Goal: Task Accomplishment & Management: Manage account settings

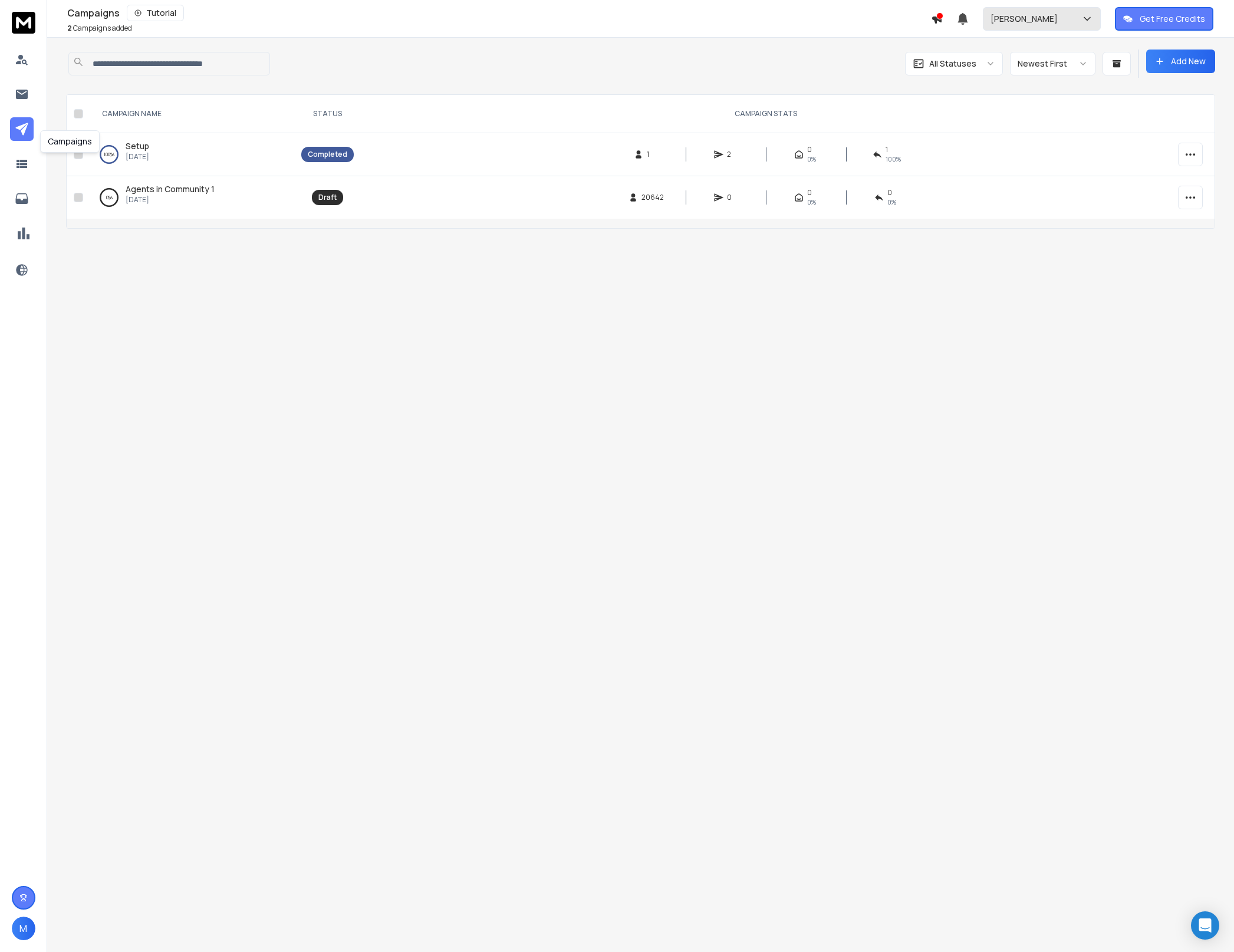
click at [1039, 25] on p "Duane DiCola" at bounding box center [1026, 19] width 72 height 12
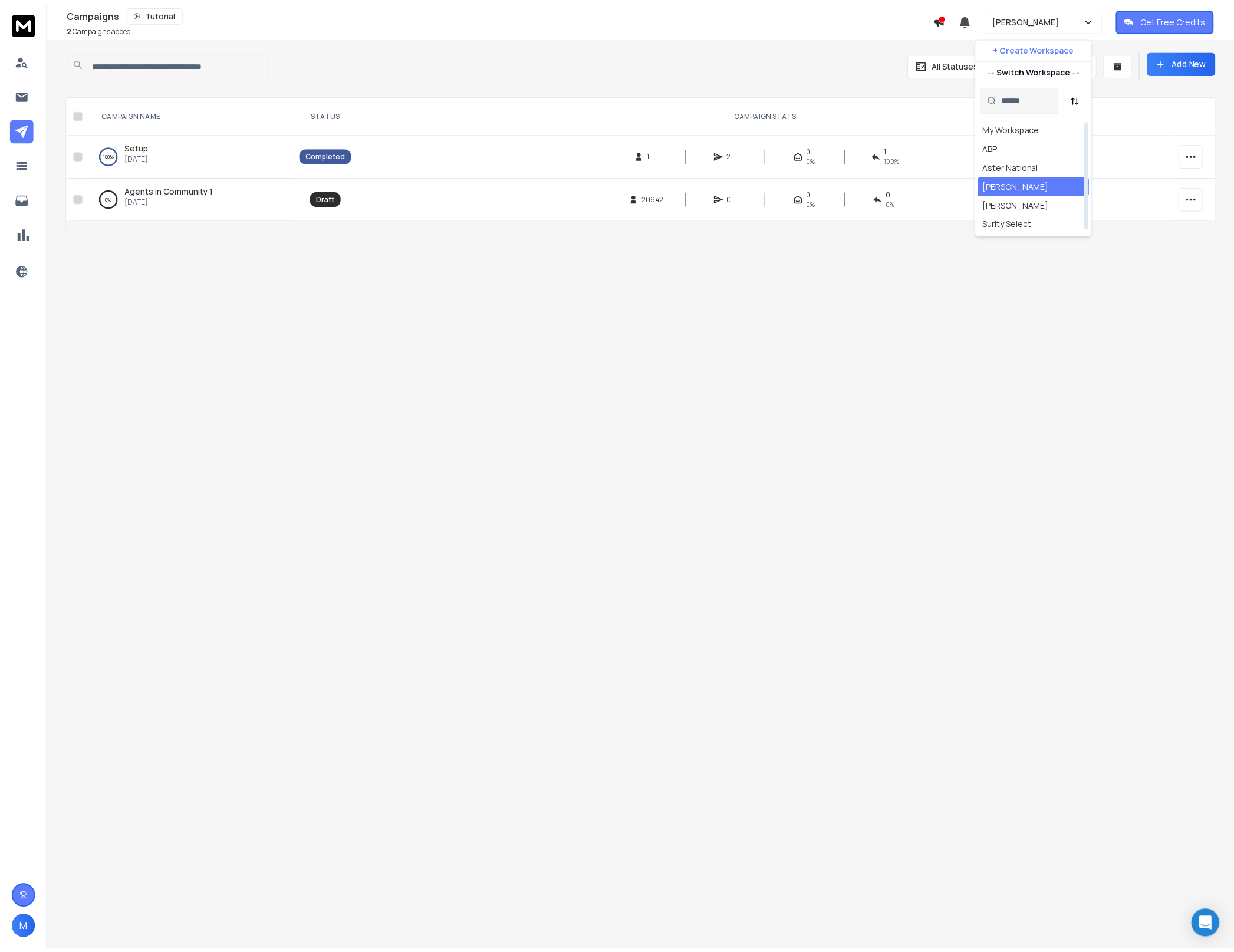
scroll to position [1, 0]
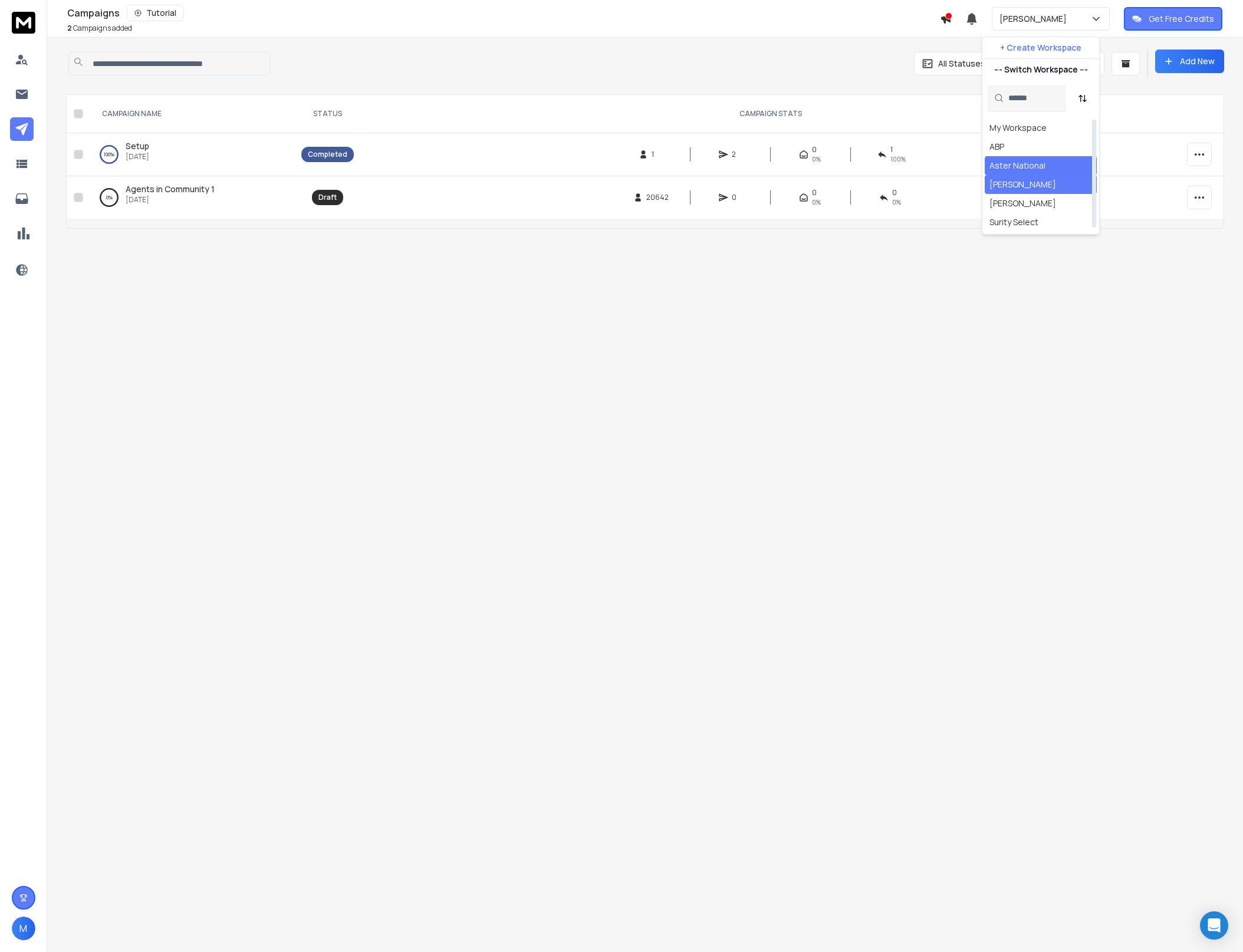
click at [1042, 171] on div "Aster National" at bounding box center [1017, 165] width 56 height 12
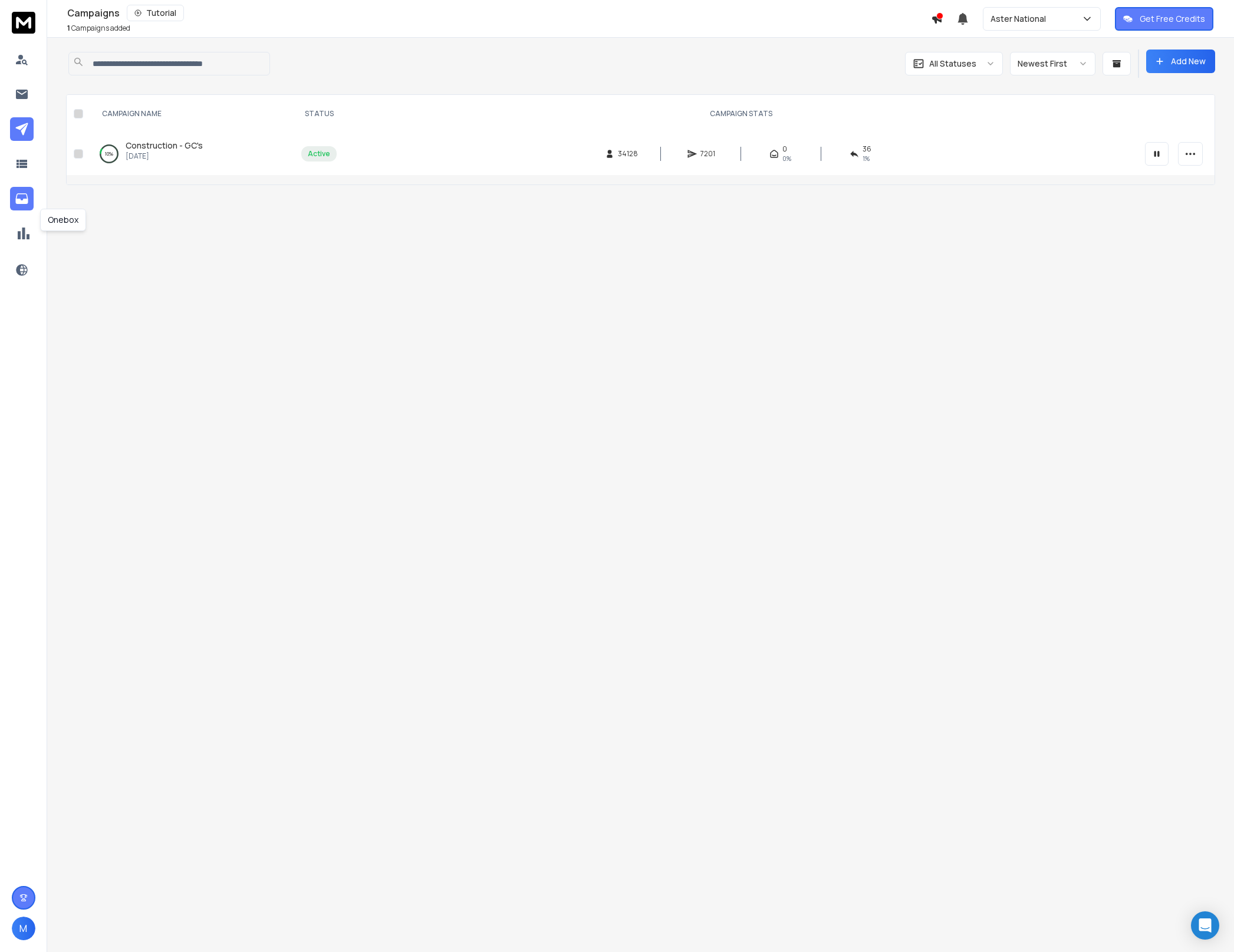
click at [25, 204] on icon at bounding box center [22, 198] width 13 height 10
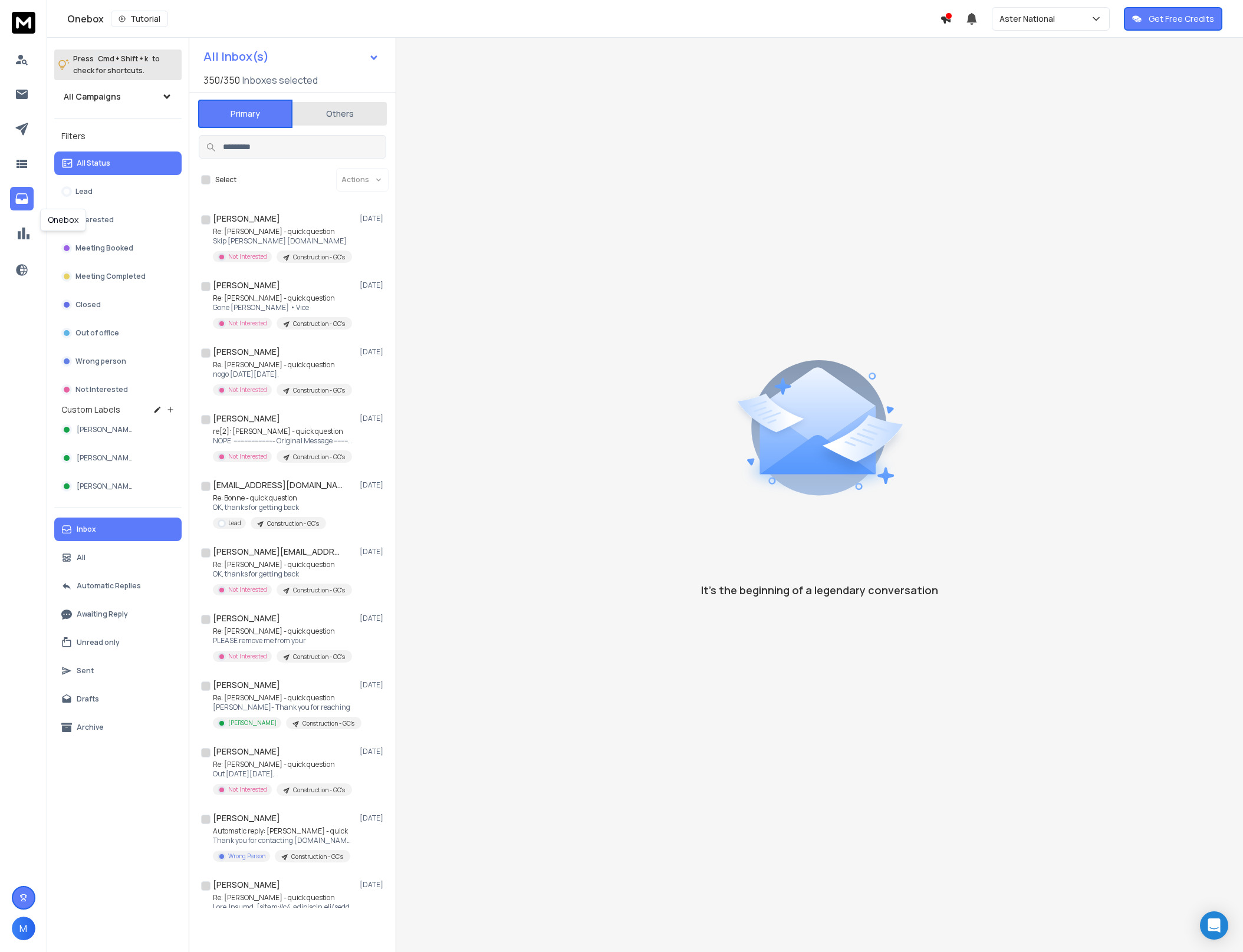
click at [355, 127] on button "Others" at bounding box center [340, 114] width 94 height 26
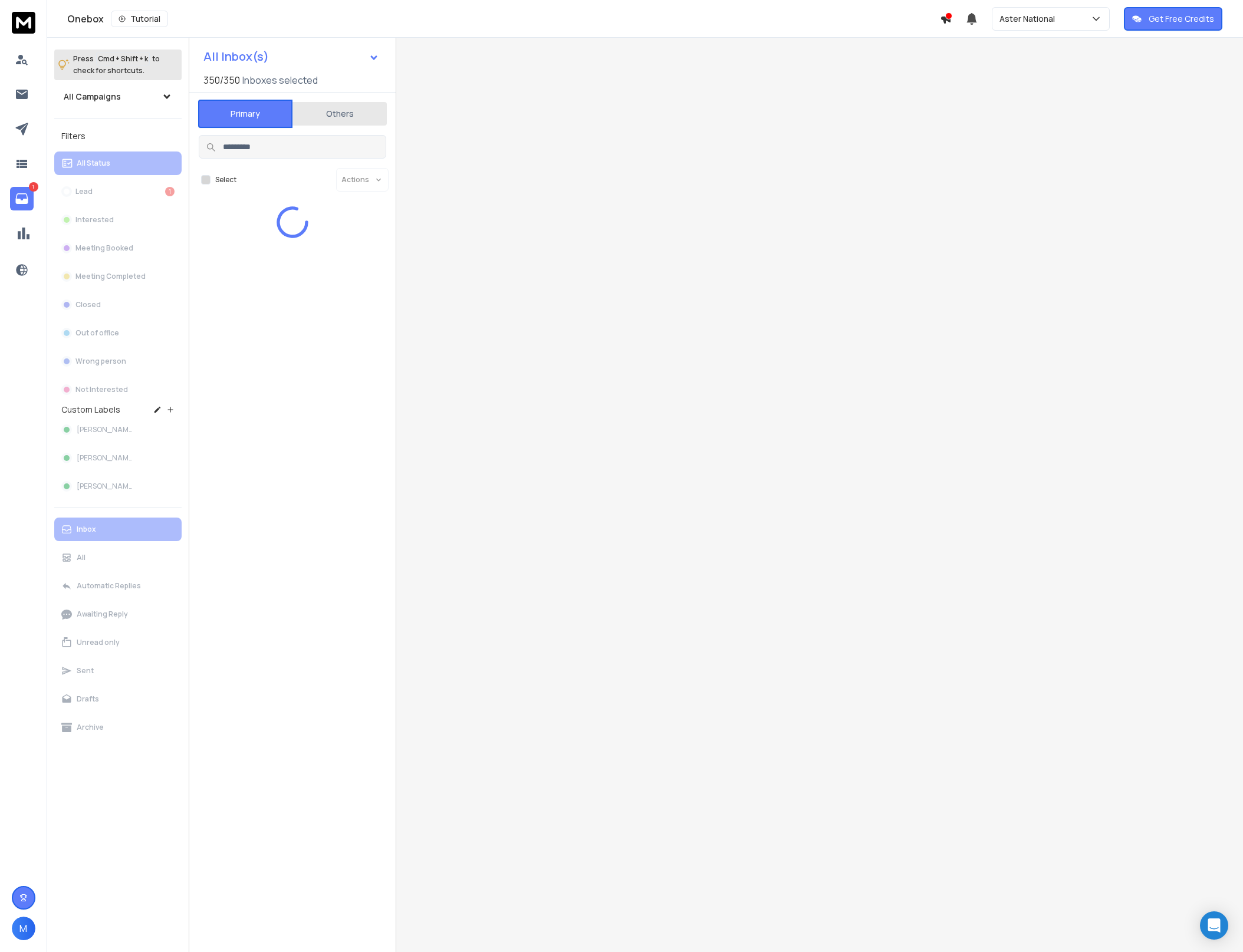
click at [272, 125] on button "Primary" at bounding box center [245, 114] width 94 height 29
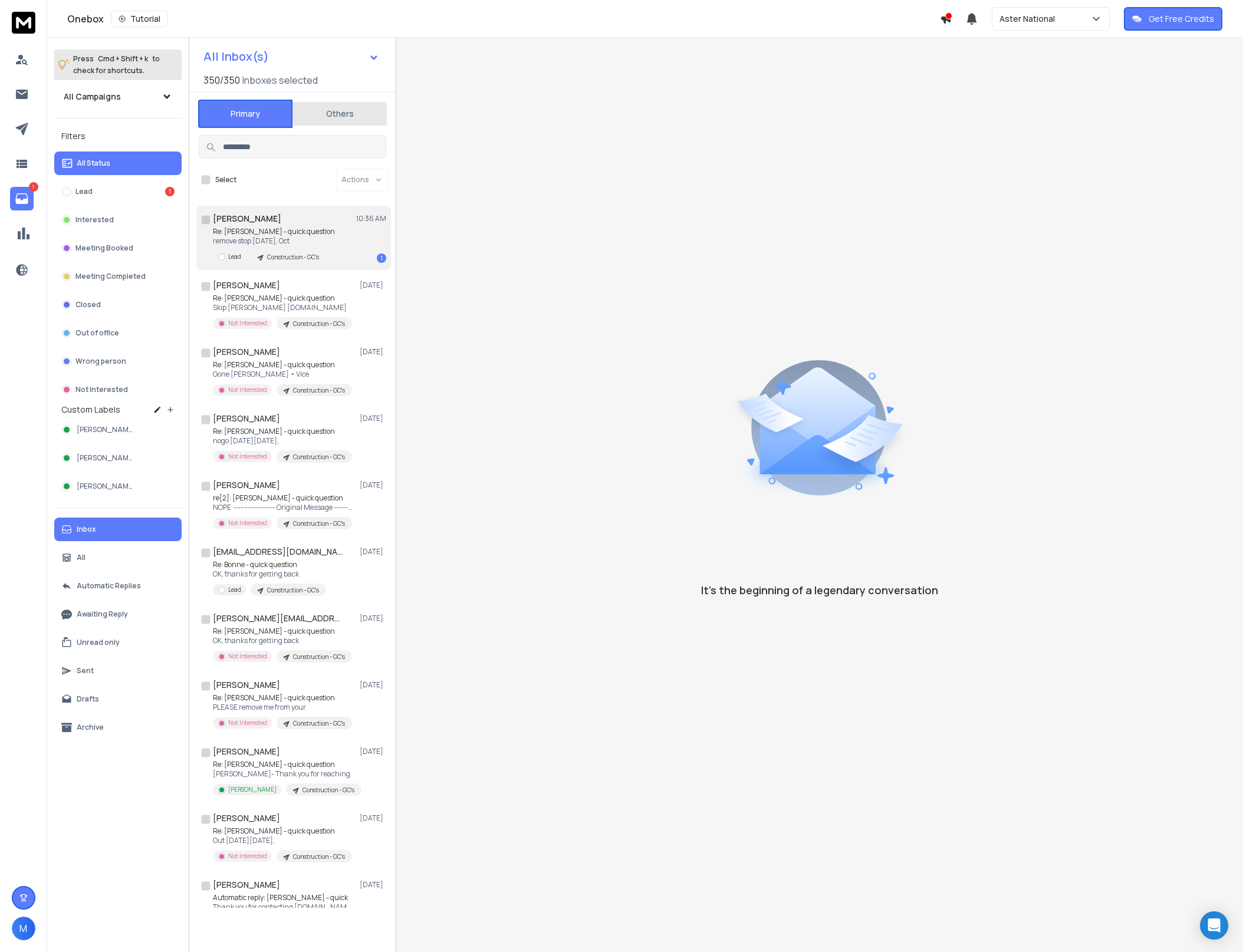
click at [335, 236] on p "Re: [PERSON_NAME] - quick question" at bounding box center [273, 232] width 122 height 10
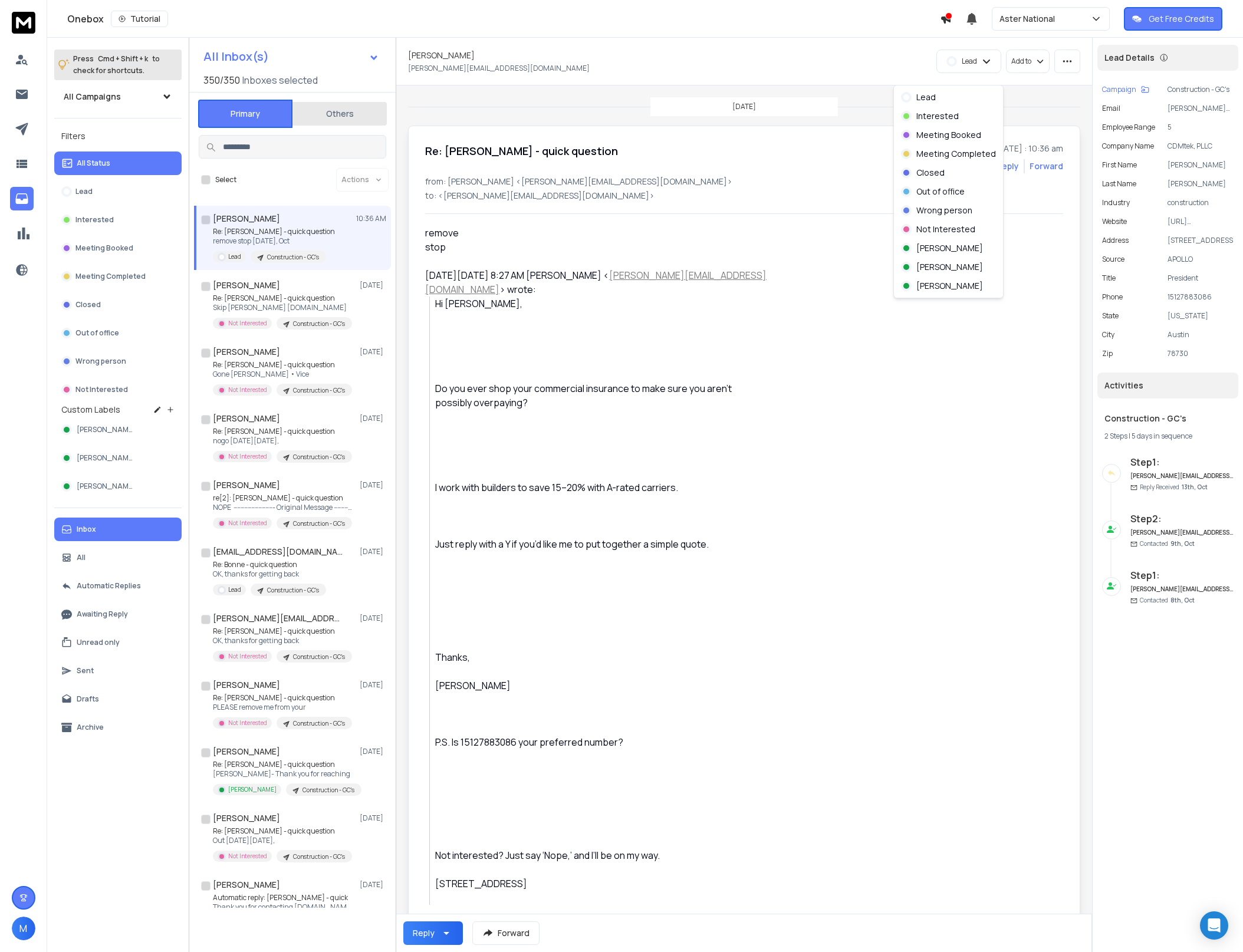
click at [962, 66] on p "Lead" at bounding box center [970, 61] width 15 height 10
click at [939, 236] on p "Not Interested" at bounding box center [946, 229] width 59 height 12
